Goal: Communication & Community: Answer question/provide support

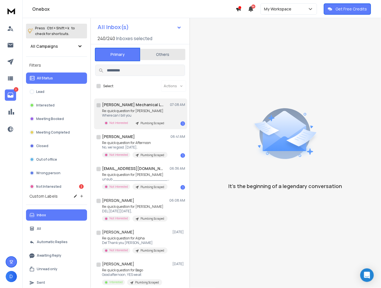
click at [149, 111] on p "Re: quick question for [PERSON_NAME]" at bounding box center [135, 111] width 66 height 5
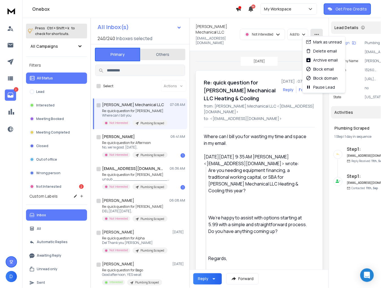
click at [323, 30] on button "button" at bounding box center [316, 34] width 12 height 11
click at [325, 67] on div "Block email" at bounding box center [320, 69] width 28 height 6
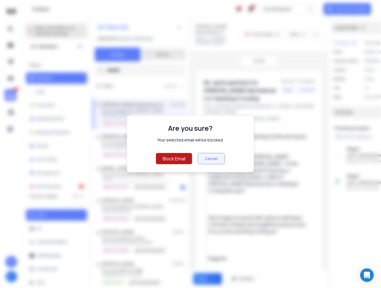
click at [179, 156] on button "Block Email" at bounding box center [174, 158] width 36 height 11
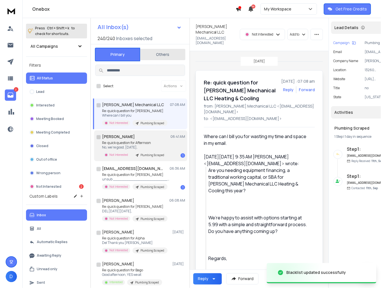
click at [165, 142] on p "Re: quick question for Afternoon" at bounding box center [135, 143] width 66 height 5
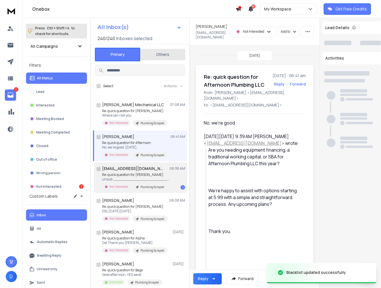
click at [154, 171] on div "blph@vermontel.net 06:36 AM" at bounding box center [143, 169] width 83 height 6
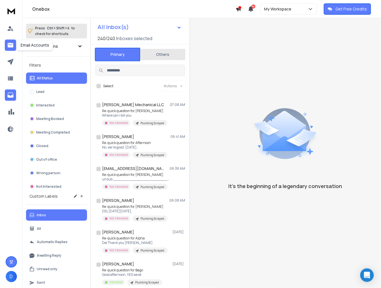
click at [11, 46] on icon at bounding box center [11, 45] width 6 height 5
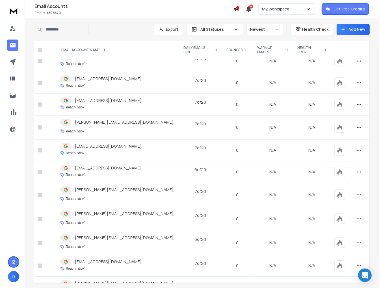
scroll to position [3053, 0]
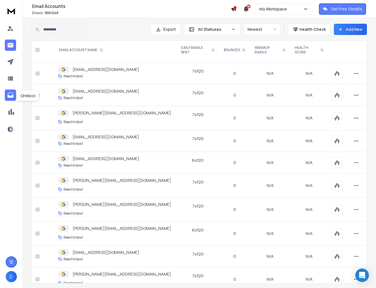
click at [10, 96] on icon at bounding box center [10, 95] width 7 height 7
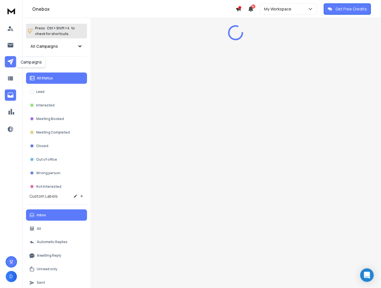
click at [9, 60] on icon at bounding box center [10, 61] width 7 height 7
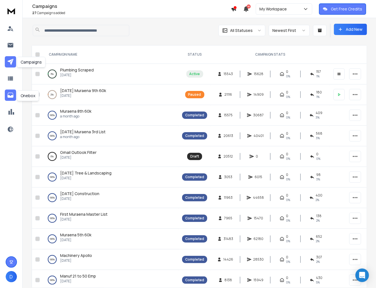
click at [9, 95] on icon at bounding box center [10, 95] width 7 height 7
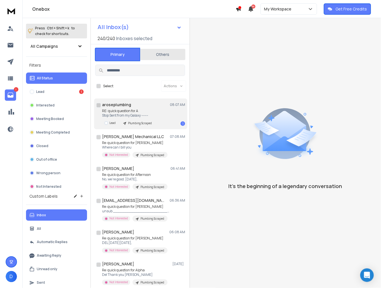
click at [141, 106] on div "aroseplumbing 08:07 AM" at bounding box center [143, 105] width 83 height 6
click at [130, 105] on h1 "aroseplumbing" at bounding box center [116, 105] width 29 height 6
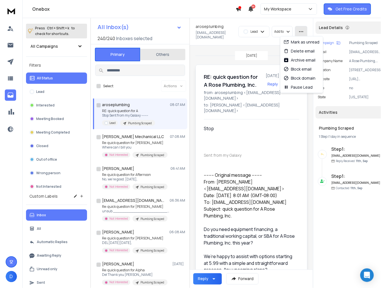
click at [303, 31] on icon "button" at bounding box center [301, 31] width 4 height 1
click at [299, 69] on div "Block email" at bounding box center [298, 69] width 28 height 6
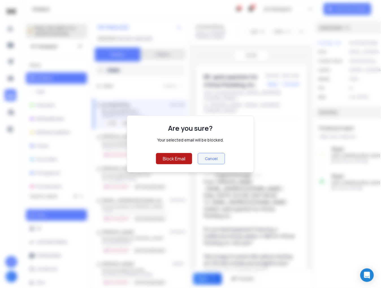
click at [171, 157] on button "Block Email" at bounding box center [174, 158] width 36 height 11
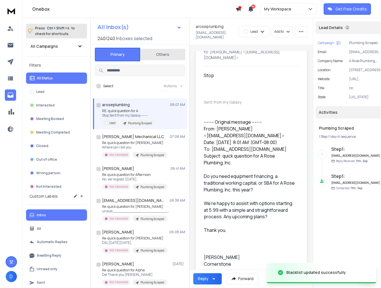
scroll to position [63, 0]
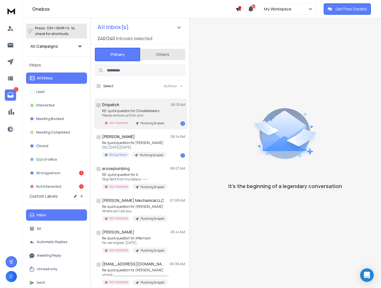
click at [143, 114] on p "Please remove us from your" at bounding box center [135, 115] width 66 height 5
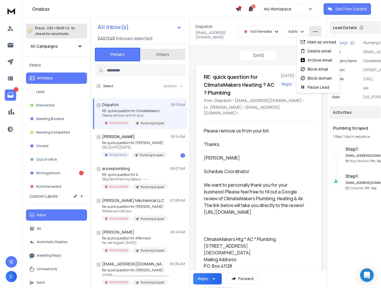
click at [318, 30] on icon "button" at bounding box center [315, 31] width 5 height 5
click at [317, 68] on div "Block email" at bounding box center [314, 69] width 28 height 6
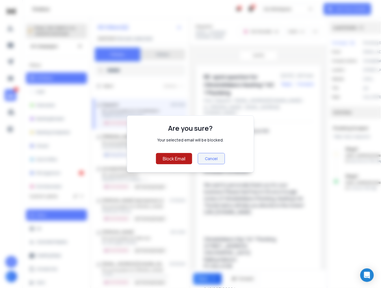
click at [177, 156] on button "Block Email" at bounding box center [174, 158] width 36 height 11
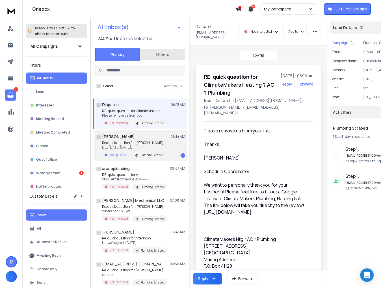
click at [149, 139] on div "[PERSON_NAME] 08:14 AM" at bounding box center [143, 137] width 83 height 6
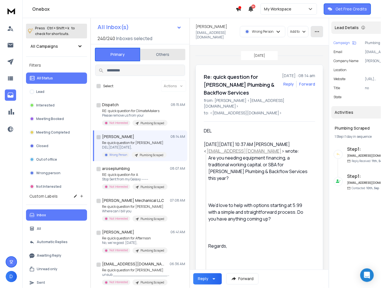
click at [323, 33] on button "button" at bounding box center [317, 31] width 12 height 11
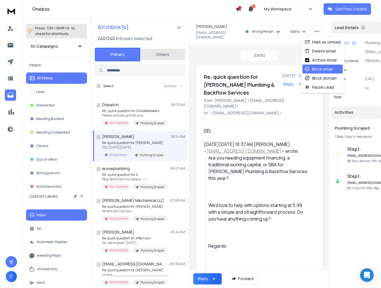
click at [326, 70] on div "Block email" at bounding box center [319, 69] width 28 height 6
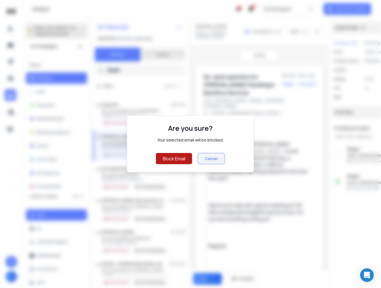
click at [178, 156] on button "Block Email" at bounding box center [174, 158] width 36 height 11
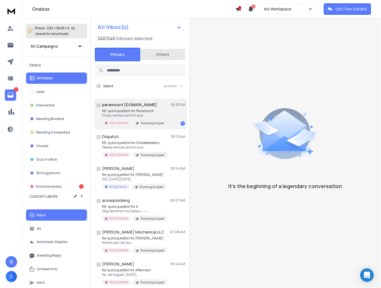
drag, startPoint x: 134, startPoint y: 109, endPoint x: 138, endPoint y: 109, distance: 4.0
click at [134, 109] on p "RE: quick question for Paramount" at bounding box center [135, 111] width 66 height 5
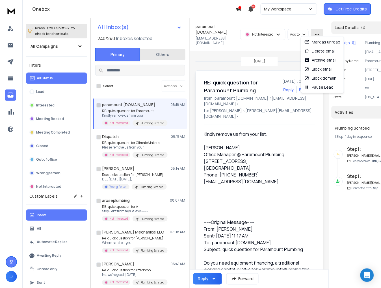
click at [319, 32] on icon "button" at bounding box center [316, 34] width 5 height 5
drag, startPoint x: 328, startPoint y: 67, endPoint x: 323, endPoint y: 71, distance: 6.0
click at [328, 67] on div "Block email" at bounding box center [318, 69] width 28 height 6
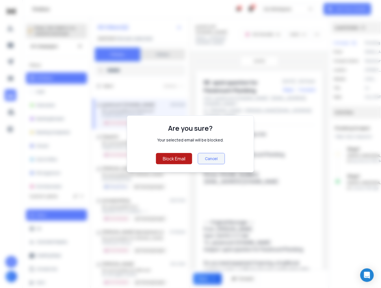
click at [185, 158] on button "Block Email" at bounding box center [174, 158] width 36 height 11
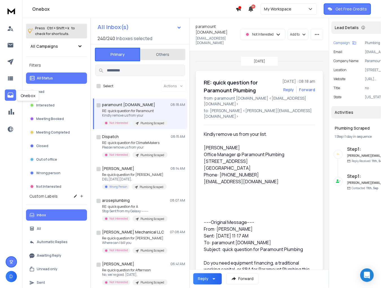
click at [9, 96] on icon at bounding box center [10, 95] width 6 height 5
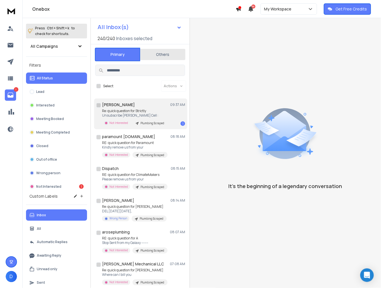
click at [151, 114] on p "Unsubscribe [PERSON_NAME] Cell :" at bounding box center [135, 115] width 66 height 5
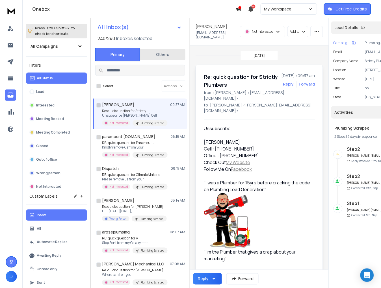
click at [279, 139] on div "[PERSON_NAME] Cell : [PHONE_NUMBER] Office : [PHONE_NUMBER] Check Out My Websit…" at bounding box center [257, 194] width 106 height 110
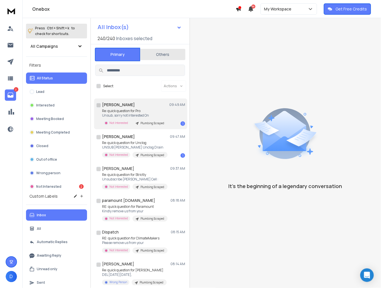
click at [147, 112] on p "Re: quick question for Pro" at bounding box center [135, 111] width 66 height 5
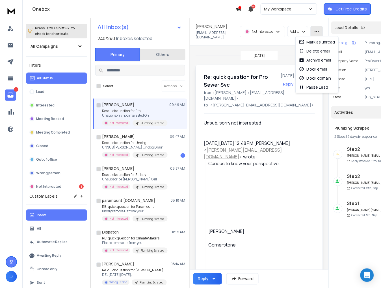
click at [319, 30] on icon "button" at bounding box center [316, 31] width 5 height 5
click at [320, 67] on div "Block email" at bounding box center [313, 69] width 28 height 6
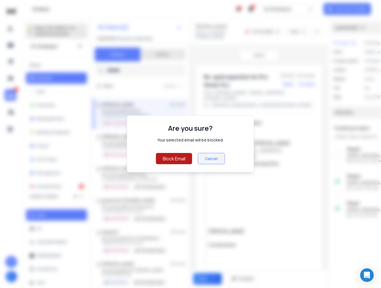
click at [174, 159] on button "Block Email" at bounding box center [174, 158] width 36 height 11
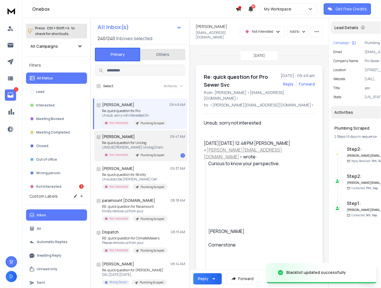
click at [159, 141] on p "Re: quick question for Unclog" at bounding box center [135, 143] width 66 height 5
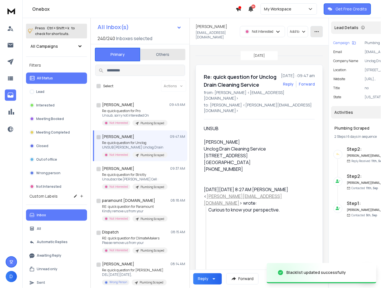
click at [319, 31] on icon "button" at bounding box center [317, 31] width 4 height 1
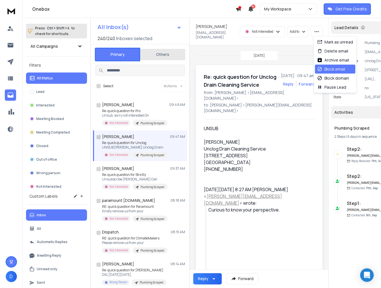
click at [334, 67] on div "Block email" at bounding box center [331, 69] width 28 height 6
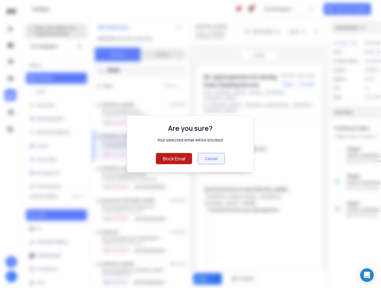
click at [174, 157] on button "Block Email" at bounding box center [174, 158] width 36 height 11
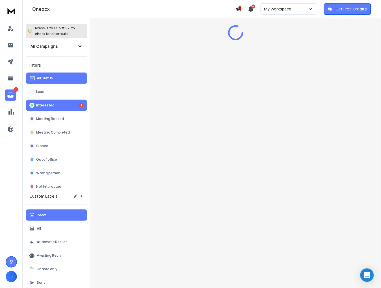
click at [60, 105] on button "Interested 1" at bounding box center [56, 105] width 61 height 11
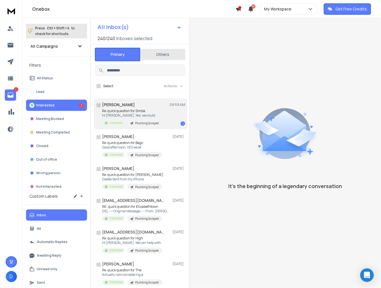
click at [123, 110] on p "Re: quick question for Simba" at bounding box center [132, 111] width 60 height 5
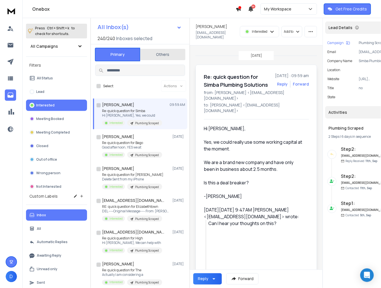
click at [200, 280] on div "Reply" at bounding box center [203, 279] width 10 height 6
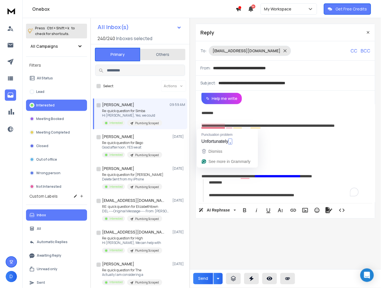
click at [218, 126] on div "**********" at bounding box center [279, 135] width 157 height 51
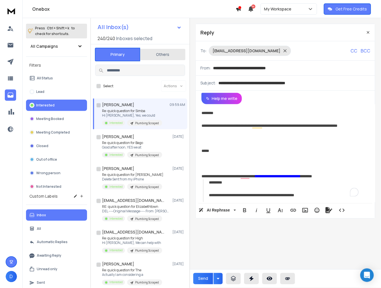
click at [200, 277] on button "Send" at bounding box center [203, 278] width 20 height 11
